Goal: Task Accomplishment & Management: Manage account settings

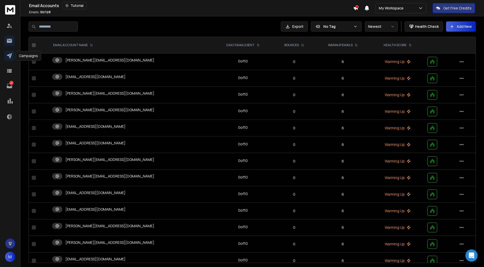
click at [8, 58] on icon at bounding box center [9, 56] width 6 height 6
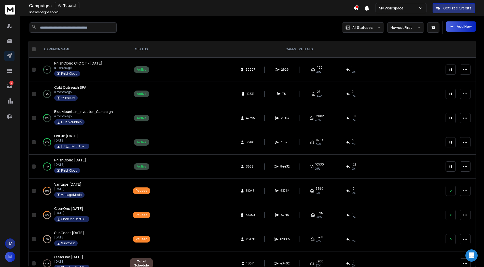
click at [78, 88] on span "Cold Outreach SPA" at bounding box center [70, 87] width 32 height 5
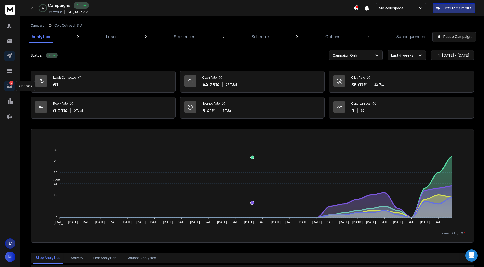
click at [10, 83] on p "4" at bounding box center [11, 83] width 4 height 4
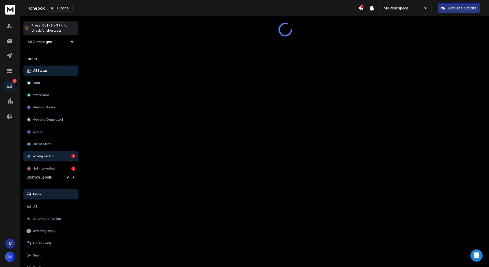
click at [42, 158] on div "Wrong person" at bounding box center [40, 156] width 28 height 5
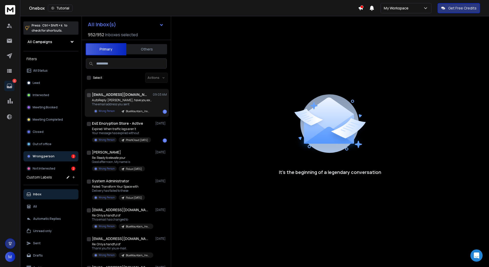
click at [120, 97] on h1 "[EMAIL_ADDRESS][DOMAIN_NAME]" at bounding box center [120, 94] width 56 height 5
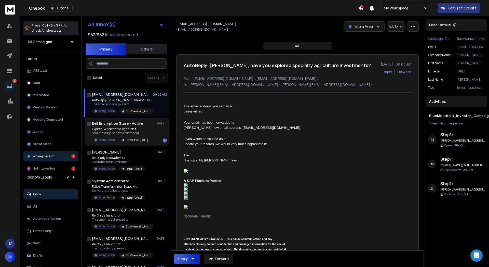
click at [115, 126] on div "E4E Encryption Store - Active [DATE] Expired: When traffic logs aren’t Your mes…" at bounding box center [129, 132] width 75 height 22
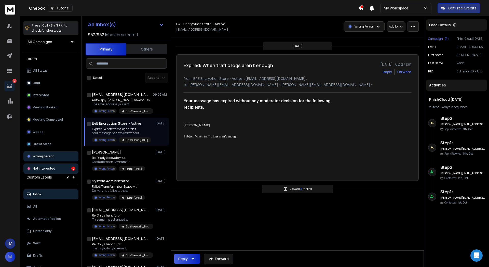
click at [53, 168] on p "Not Interested" at bounding box center [44, 168] width 23 height 4
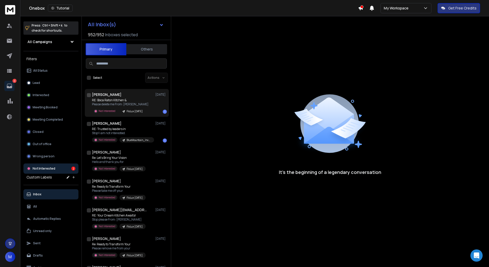
click at [119, 102] on p "Please delete me From: [PERSON_NAME]" at bounding box center [120, 104] width 57 height 4
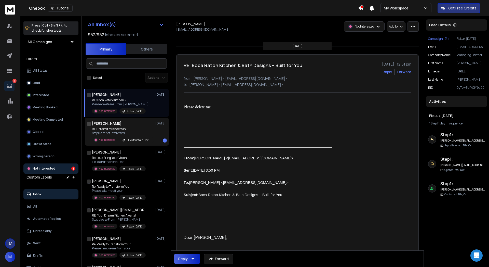
click at [114, 129] on p "RE: Trusted by leaders in" at bounding box center [122, 129] width 61 height 4
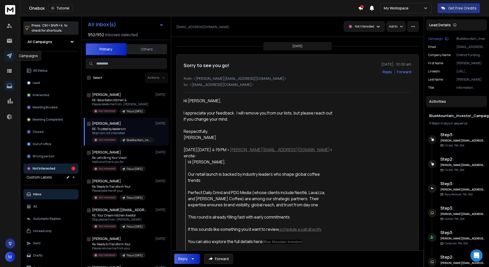
click at [7, 54] on icon at bounding box center [9, 56] width 6 height 6
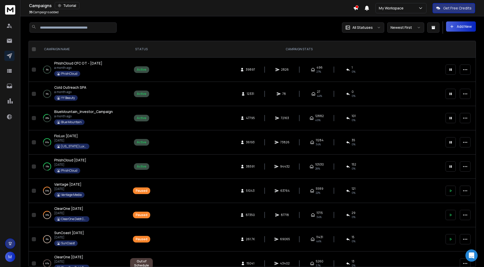
click at [77, 162] on span "PhishCloud [DATE]" at bounding box center [70, 159] width 32 height 5
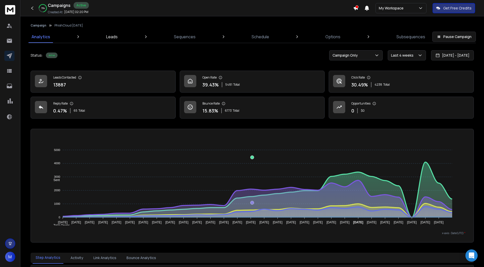
click at [106, 39] on link "Leads" at bounding box center [112, 37] width 18 height 12
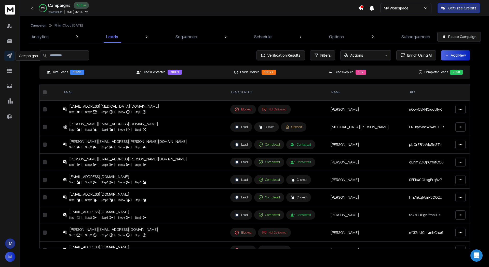
click at [9, 59] on link at bounding box center [9, 56] width 10 height 10
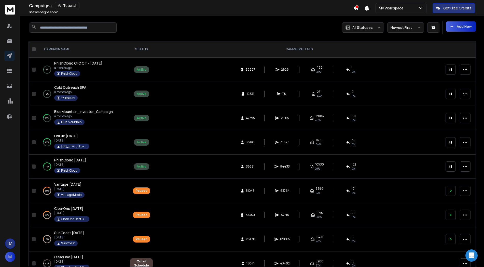
click at [100, 61] on span "PhishCloud CFC OT - [DATE]" at bounding box center [78, 63] width 48 height 5
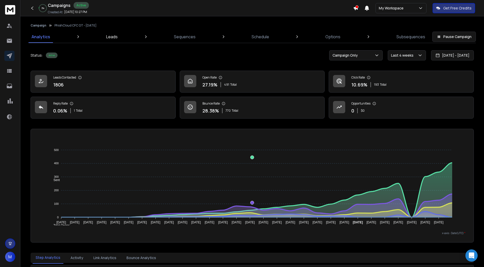
click at [111, 38] on p "Leads" at bounding box center [111, 37] width 11 height 6
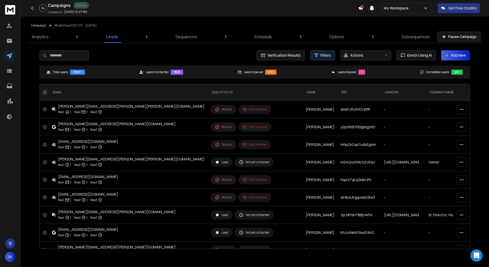
click at [327, 54] on span "Filters" at bounding box center [325, 55] width 10 height 5
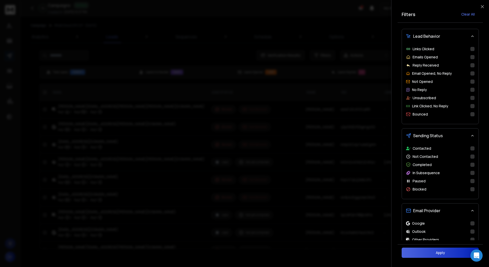
click at [470, 165] on button "Completed" at bounding box center [472, 164] width 4 height 4
click at [453, 252] on button "Apply" at bounding box center [439, 252] width 77 height 10
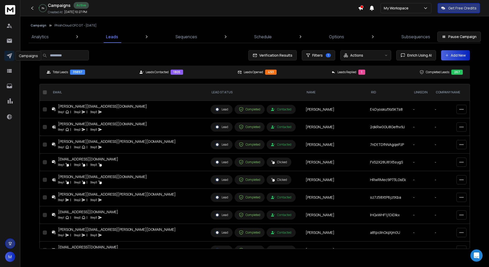
click at [9, 55] on icon at bounding box center [9, 55] width 5 height 5
